Goal: Information Seeking & Learning: Learn about a topic

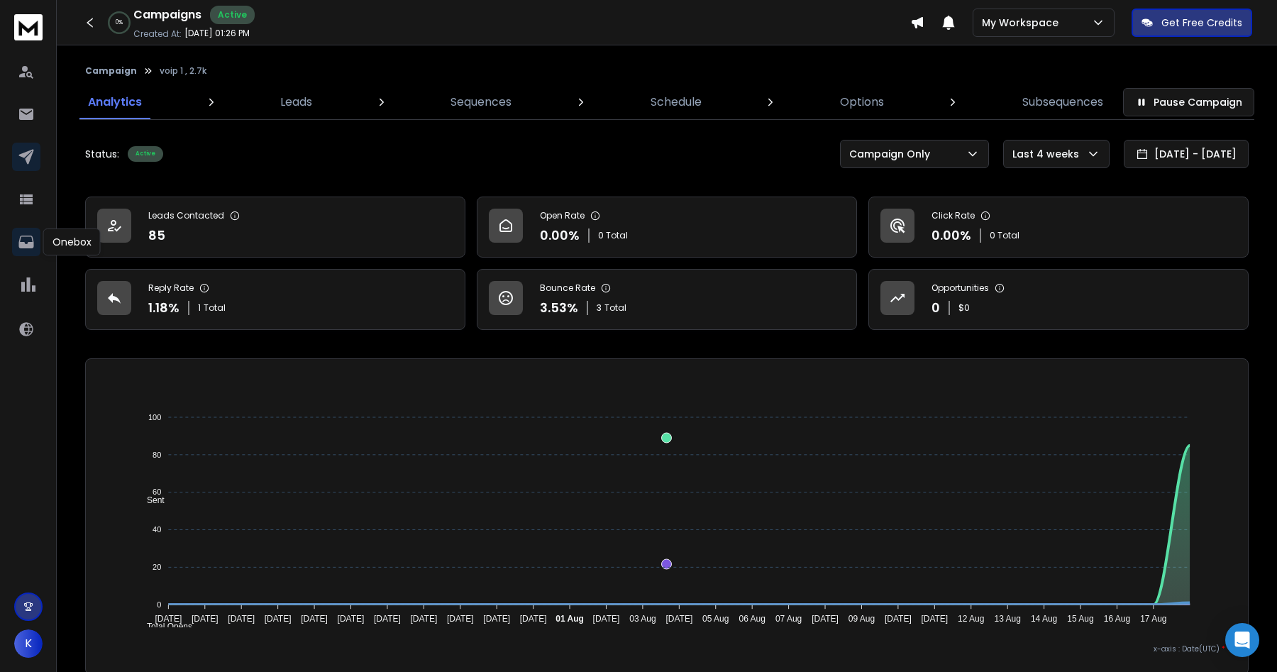
click at [22, 244] on icon at bounding box center [25, 242] width 15 height 13
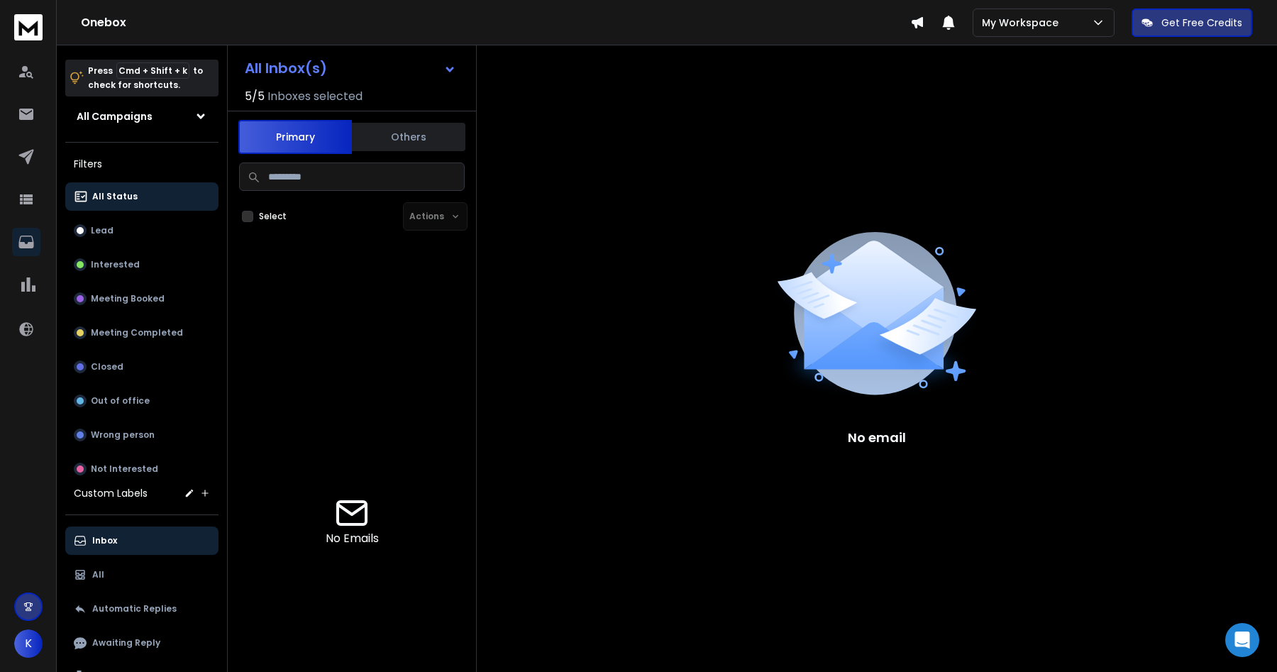
click at [400, 145] on button "Others" at bounding box center [409, 136] width 114 height 31
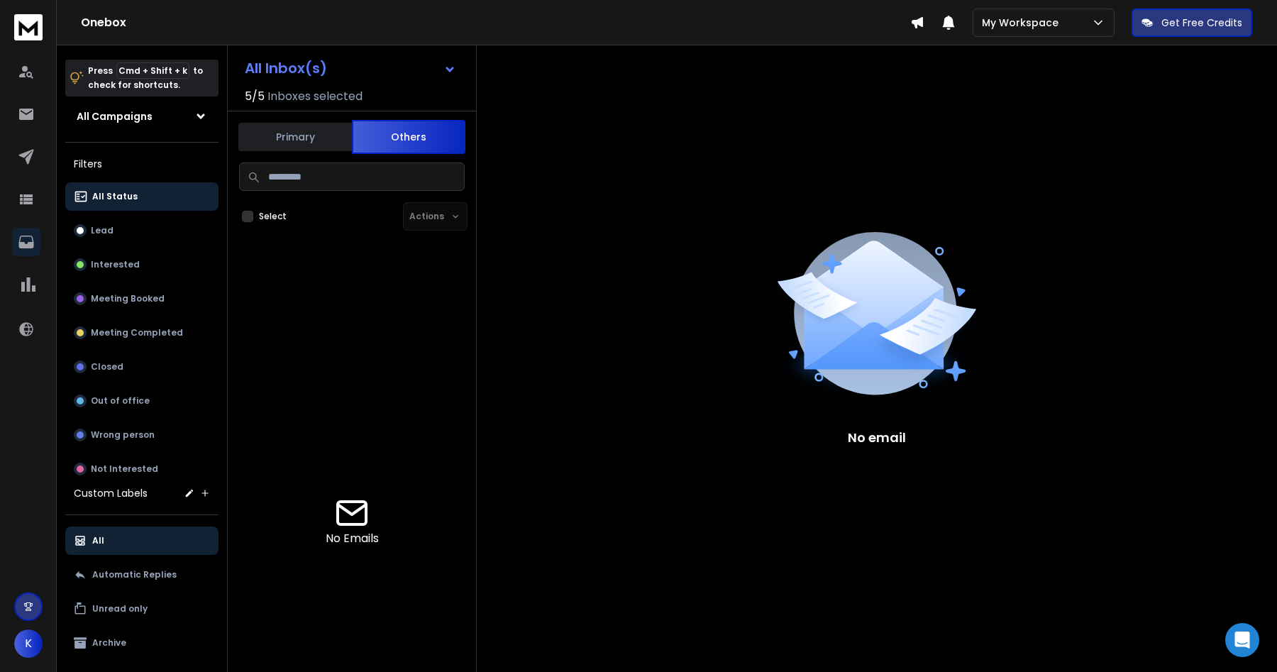
click at [323, 139] on button "Primary" at bounding box center [295, 136] width 114 height 31
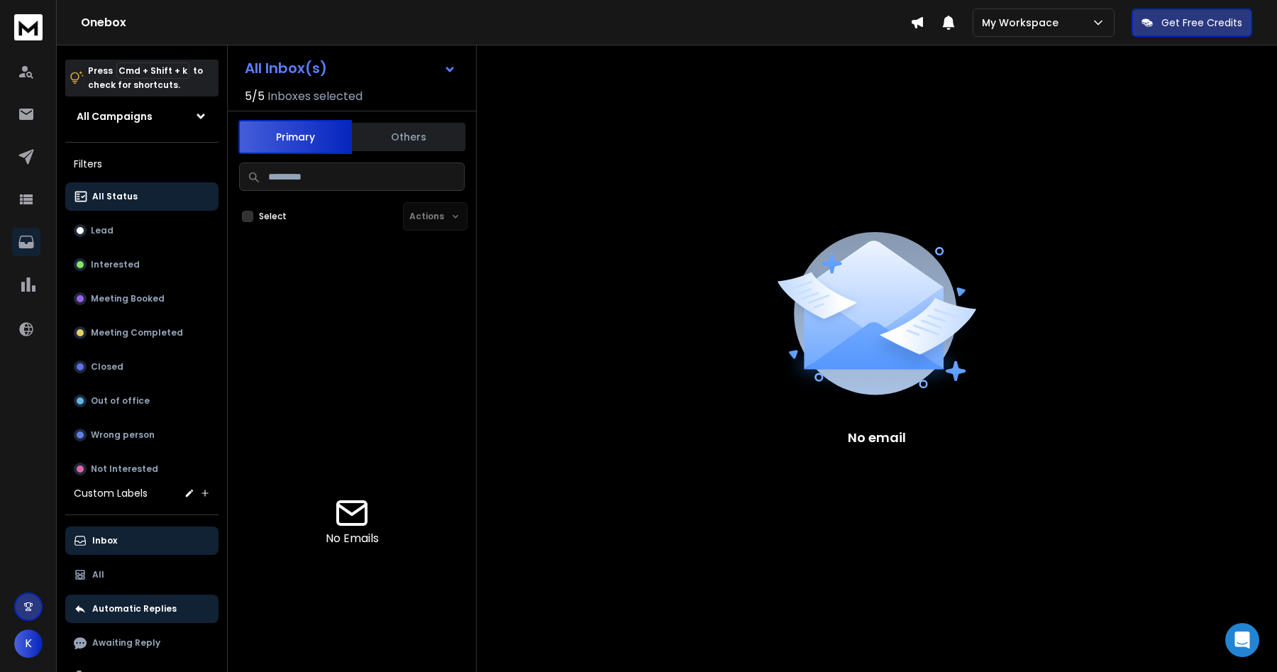
click at [143, 610] on p "Automatic Replies" at bounding box center [134, 608] width 84 height 11
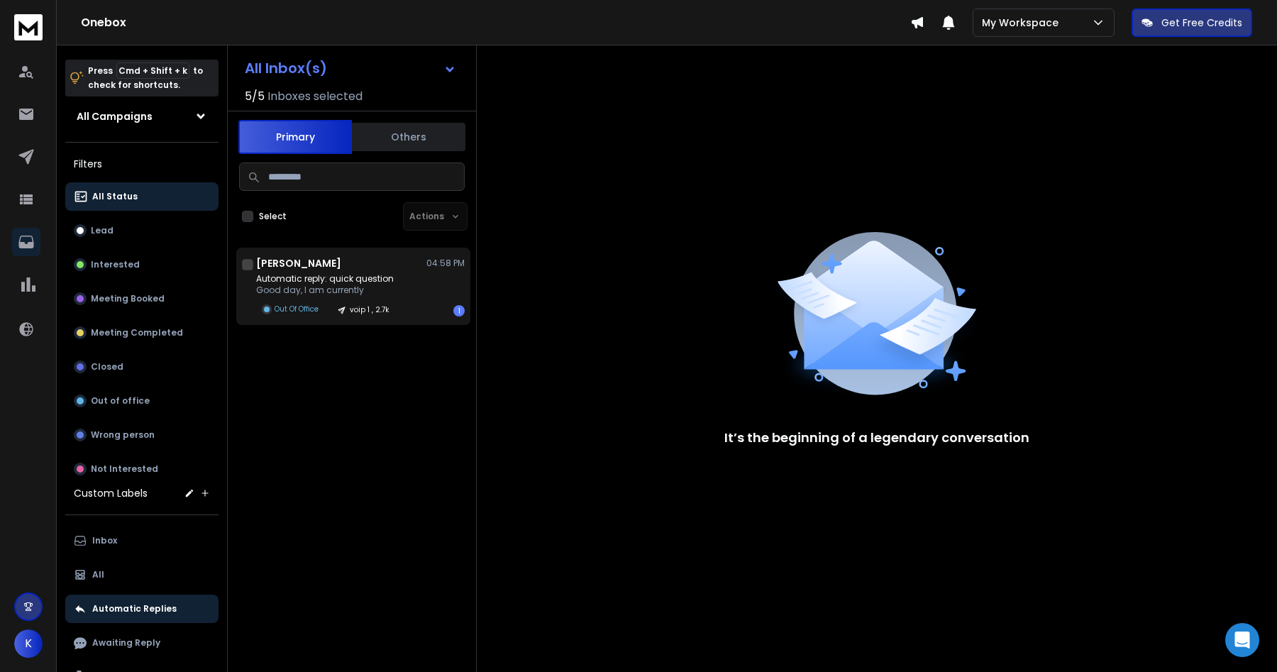
click at [384, 279] on p "Automatic reply: quick question" at bounding box center [326, 278] width 141 height 11
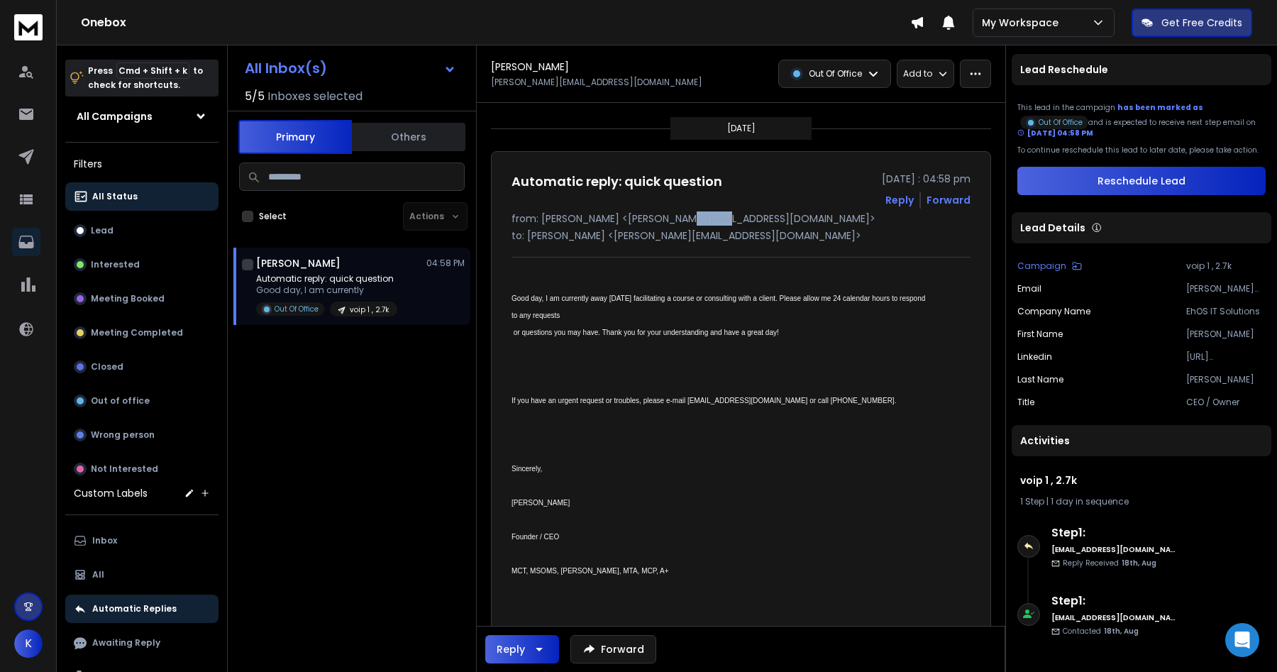
drag, startPoint x: 727, startPoint y: 218, endPoint x: 690, endPoint y: 217, distance: 36.9
click at [690, 217] on p "from: [PERSON_NAME] <[PERSON_NAME][EMAIL_ADDRESS][DOMAIN_NAME]>" at bounding box center [740, 218] width 459 height 14
click at [773, 218] on p "from: [PERSON_NAME] <[PERSON_NAME][EMAIL_ADDRESS][DOMAIN_NAME]>" at bounding box center [740, 218] width 459 height 14
drag, startPoint x: 727, startPoint y: 216, endPoint x: 688, endPoint y: 214, distance: 39.1
click at [688, 214] on p "from: [PERSON_NAME] <[PERSON_NAME][EMAIL_ADDRESS][DOMAIN_NAME]>" at bounding box center [740, 218] width 459 height 14
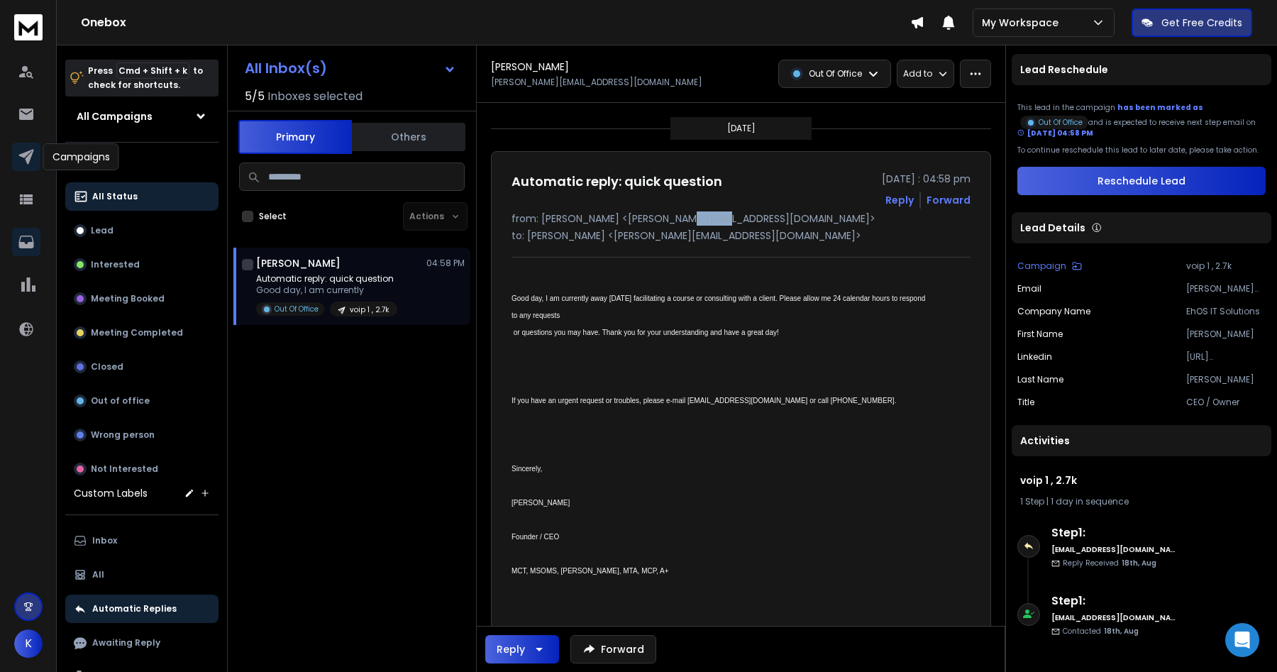
click at [29, 153] on icon at bounding box center [25, 156] width 15 height 15
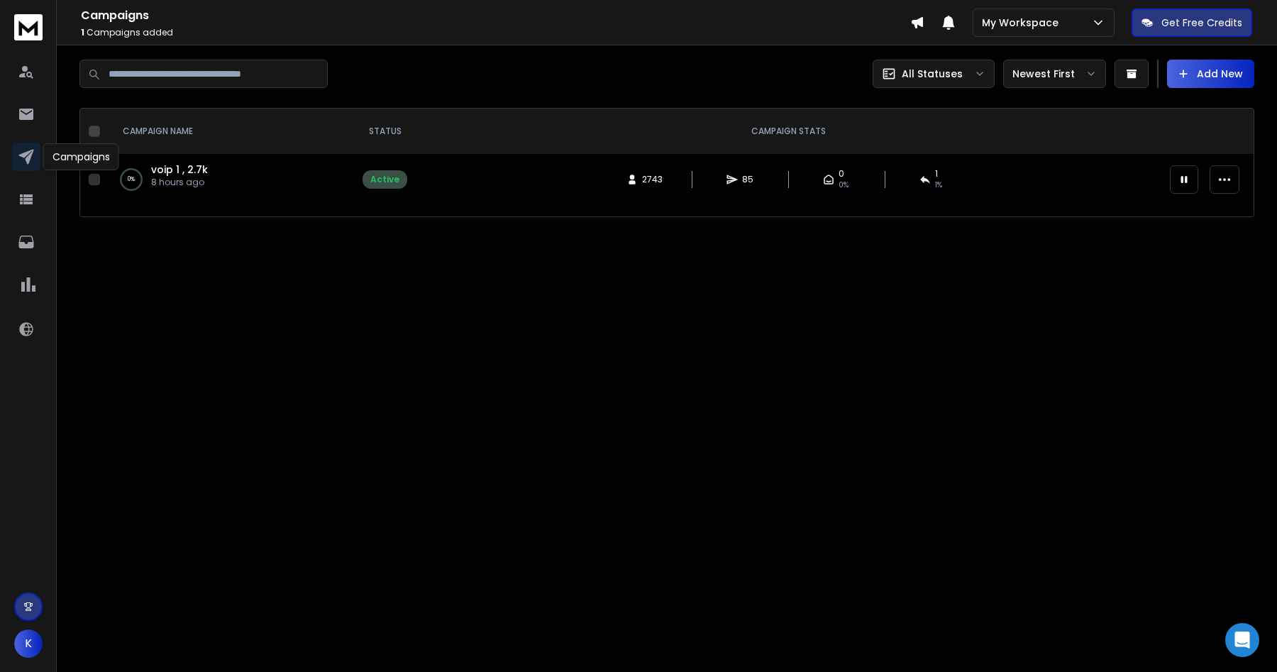
click at [197, 168] on span "voip 1 , 2.7k" at bounding box center [179, 169] width 57 height 14
